Goal: Information Seeking & Learning: Check status

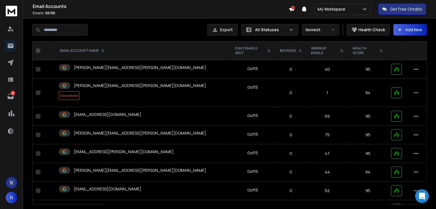
click at [10, 90] on div "31" at bounding box center [11, 81] width 13 height 116
click at [10, 91] on link "31" at bounding box center [10, 96] width 11 height 11
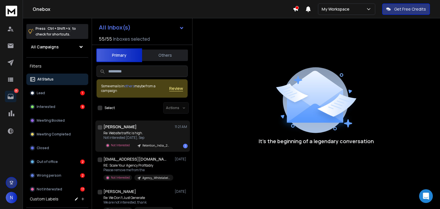
click at [127, 133] on p "Re: Website traffic is high." at bounding box center [137, 133] width 69 height 5
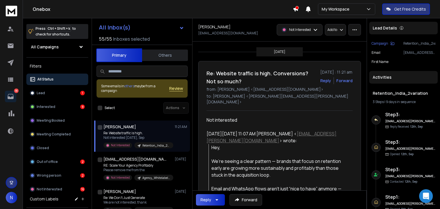
click at [253, 15] on div "Onebox My Workspace Get Free Credits" at bounding box center [220, 9] width 440 height 18
click at [8, 94] on icon at bounding box center [10, 96] width 7 height 7
click at [9, 62] on icon at bounding box center [10, 63] width 6 height 6
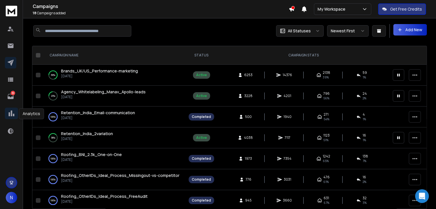
click at [10, 113] on icon at bounding box center [11, 113] width 9 height 9
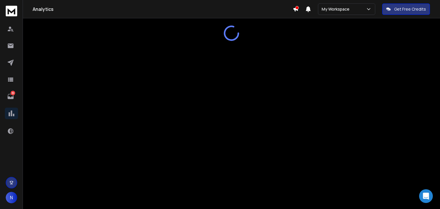
click at [195, 9] on h1 "Analytics" at bounding box center [163, 9] width 260 height 7
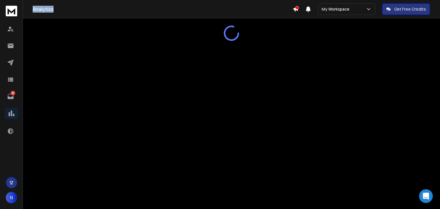
click at [195, 9] on h1 "Analytics" at bounding box center [163, 9] width 260 height 7
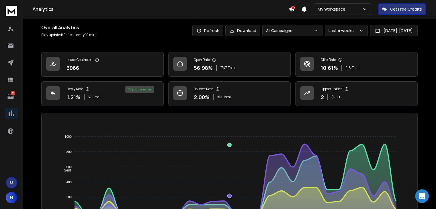
click at [321, 55] on link "Click Rate 10.61 % 218 Total" at bounding box center [356, 64] width 122 height 25
click at [338, 60] on div "Click Rate" at bounding box center [339, 60] width 39 height 6
click at [348, 56] on link "Click Rate 10.61 % 218 Total" at bounding box center [356, 64] width 122 height 25
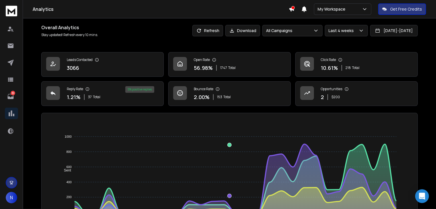
click at [343, 59] on div "Click Rate" at bounding box center [339, 60] width 39 height 6
click at [338, 32] on div "Last 4 weeks" at bounding box center [346, 31] width 36 height 6
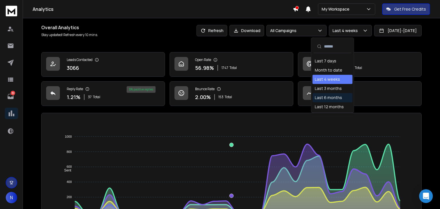
click at [335, 99] on div "Last 6 months" at bounding box center [328, 98] width 27 height 6
